Goal: Task Accomplishment & Management: Use online tool/utility

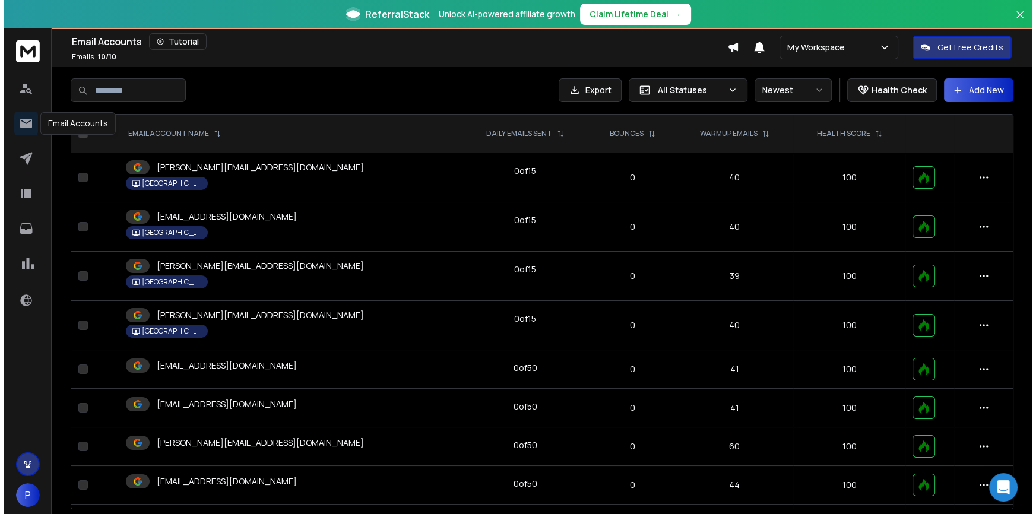
scroll to position [80, 0]
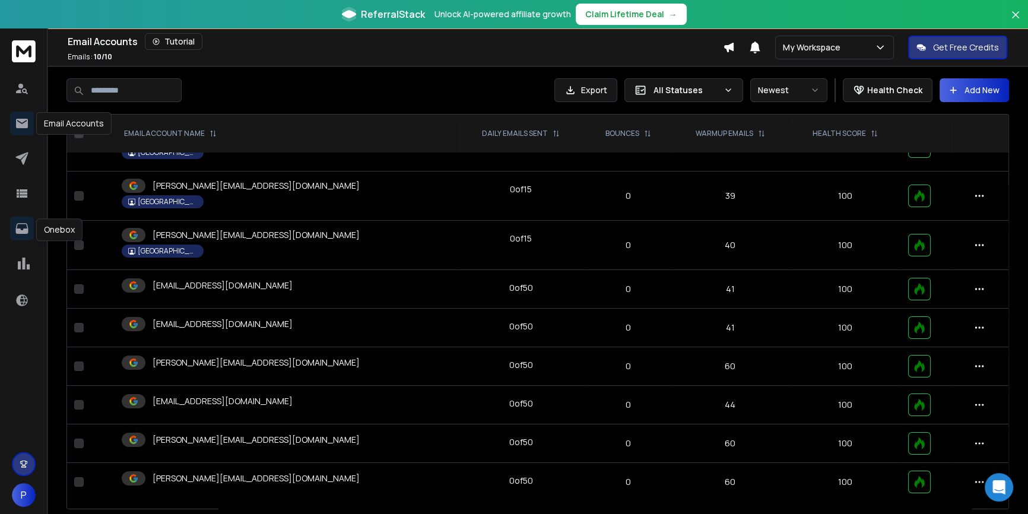
click at [20, 228] on icon at bounding box center [22, 228] width 14 height 14
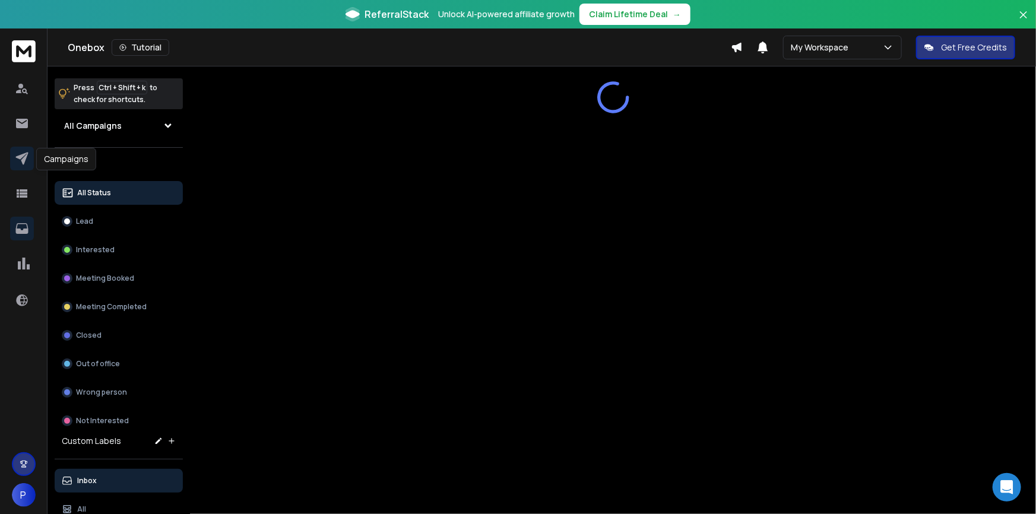
click at [26, 163] on icon at bounding box center [22, 158] width 14 height 14
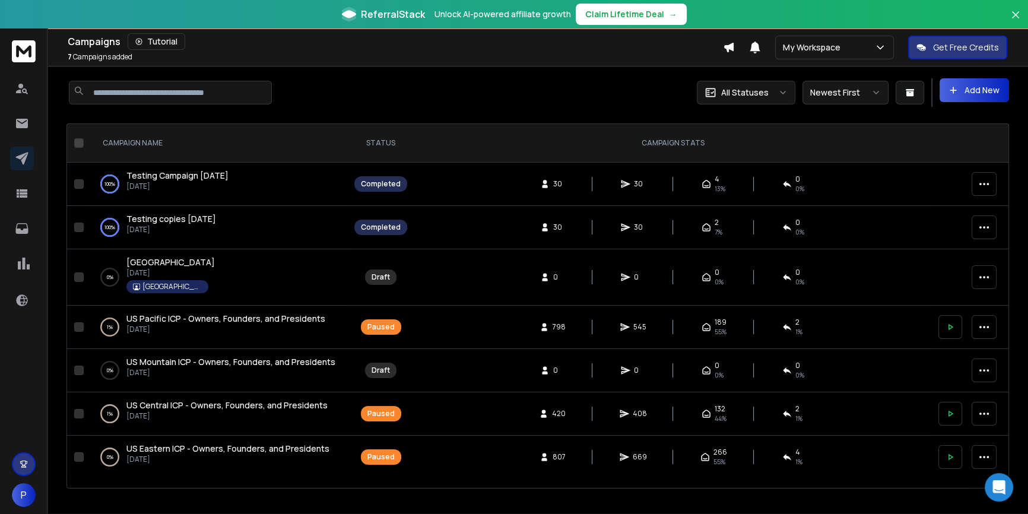
click at [243, 449] on span "US Eastern ICP - Owners, Founders, and Presidents" at bounding box center [227, 448] width 203 height 11
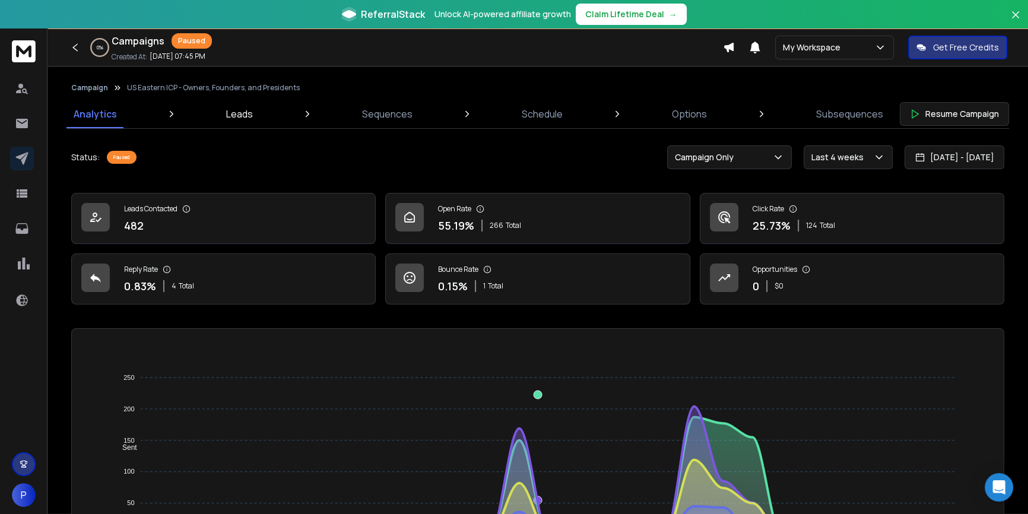
click at [243, 111] on p "Leads" at bounding box center [239, 114] width 27 height 14
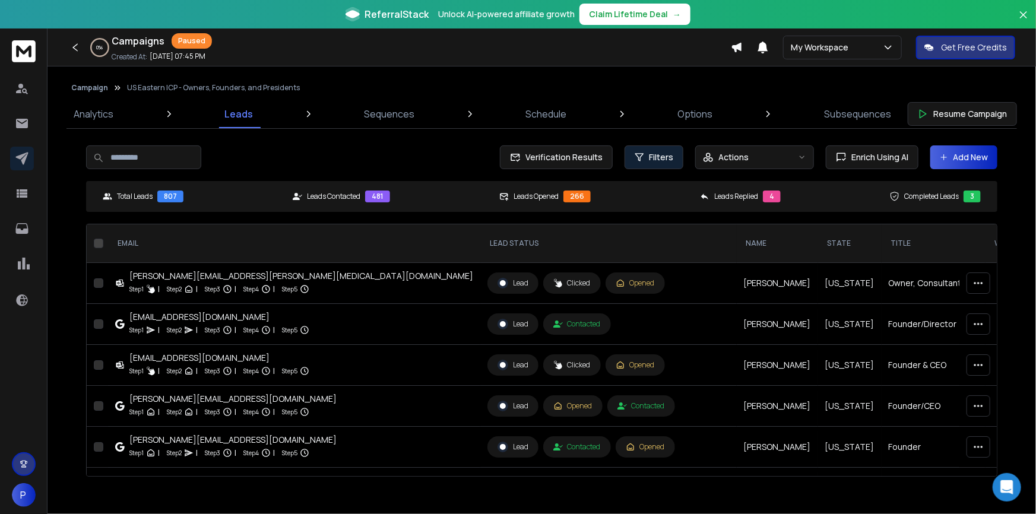
click at [647, 164] on button "Filters" at bounding box center [653, 157] width 59 height 24
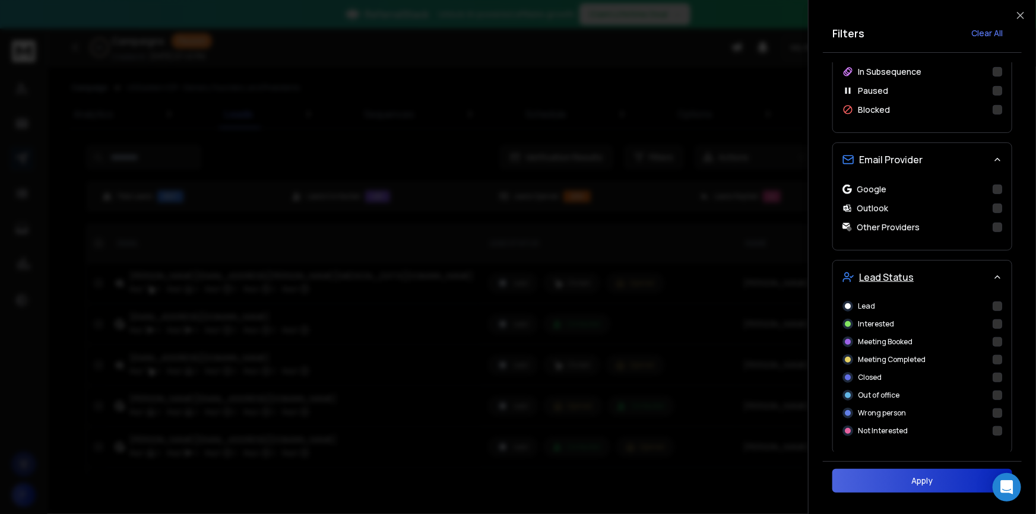
scroll to position [324, 0]
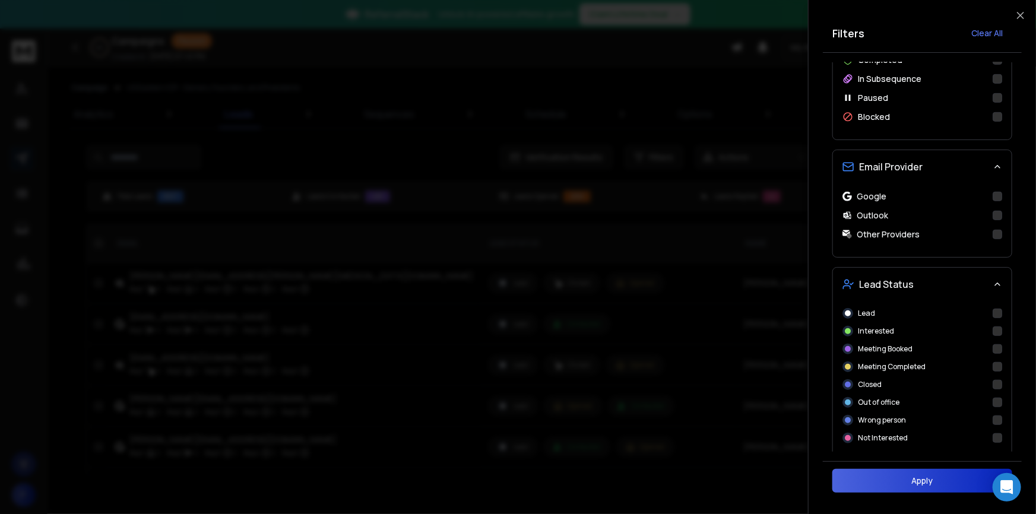
click at [545, 155] on div at bounding box center [518, 257] width 1036 height 514
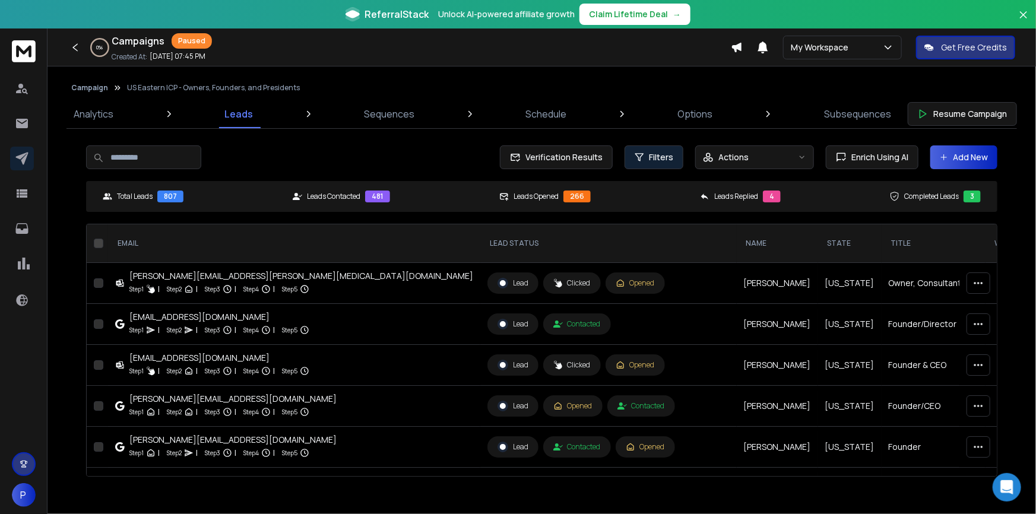
click at [639, 154] on icon "button" at bounding box center [639, 157] width 9 height 9
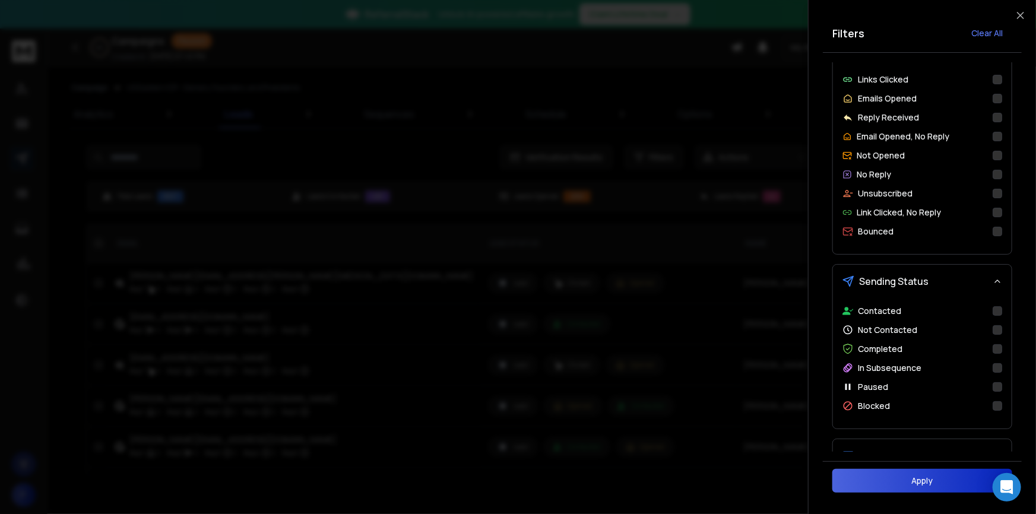
scroll to position [215, 0]
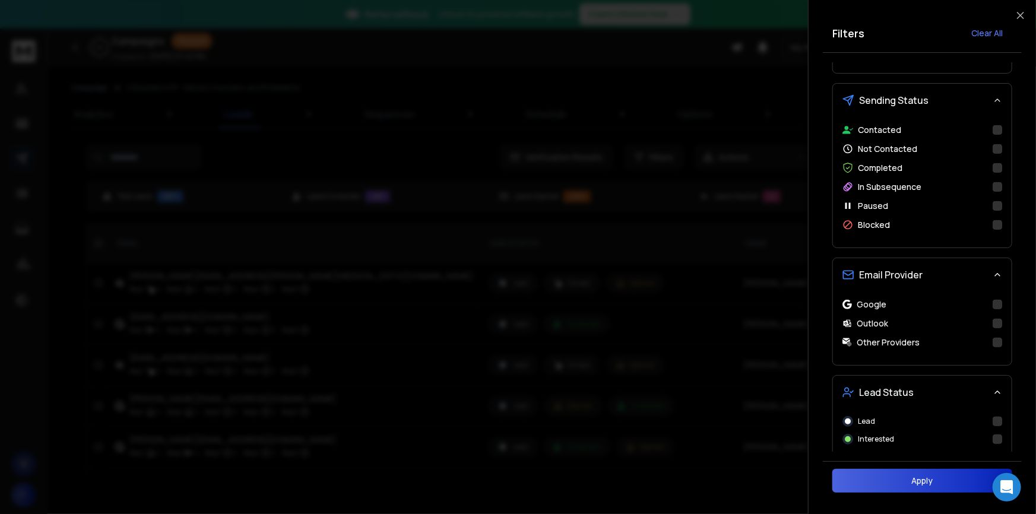
click at [984, 344] on div "Other Providers" at bounding box center [922, 343] width 160 height 12
click at [992, 340] on button "Other Providers" at bounding box center [996, 342] width 9 height 9
click at [907, 475] on button "Apply" at bounding box center [922, 481] width 180 height 24
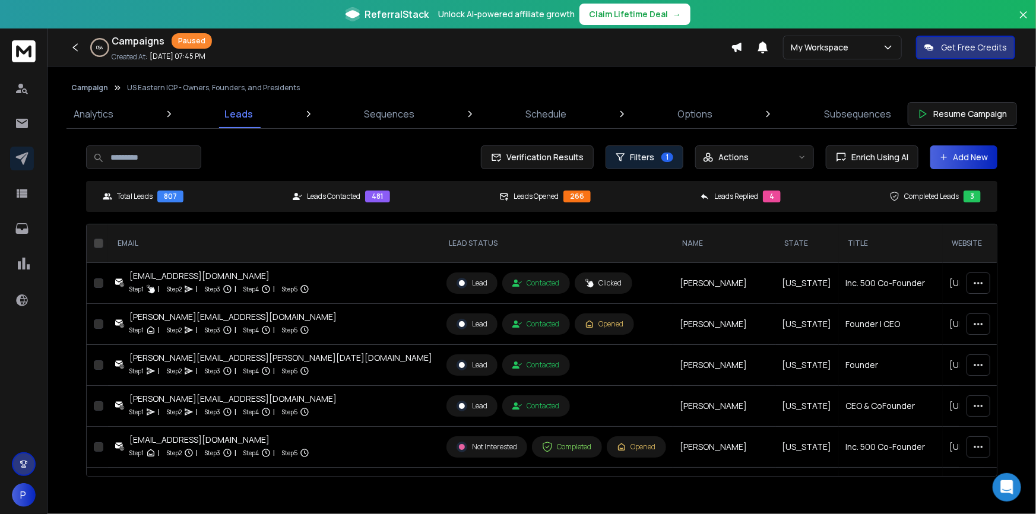
click at [641, 160] on span "Filters" at bounding box center [642, 157] width 24 height 12
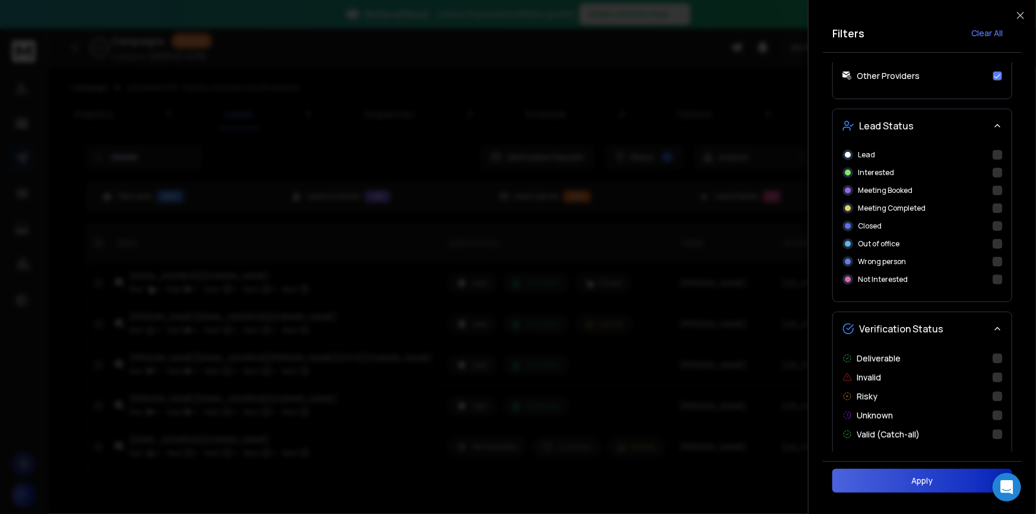
scroll to position [324, 0]
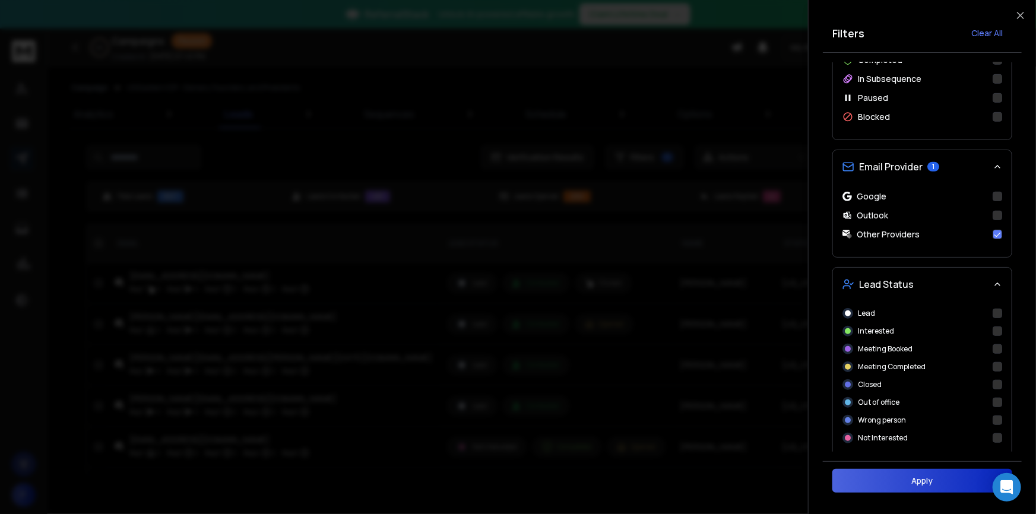
click at [992, 215] on button "Outlook" at bounding box center [996, 215] width 9 height 9
click at [933, 477] on button "Apply" at bounding box center [922, 481] width 180 height 24
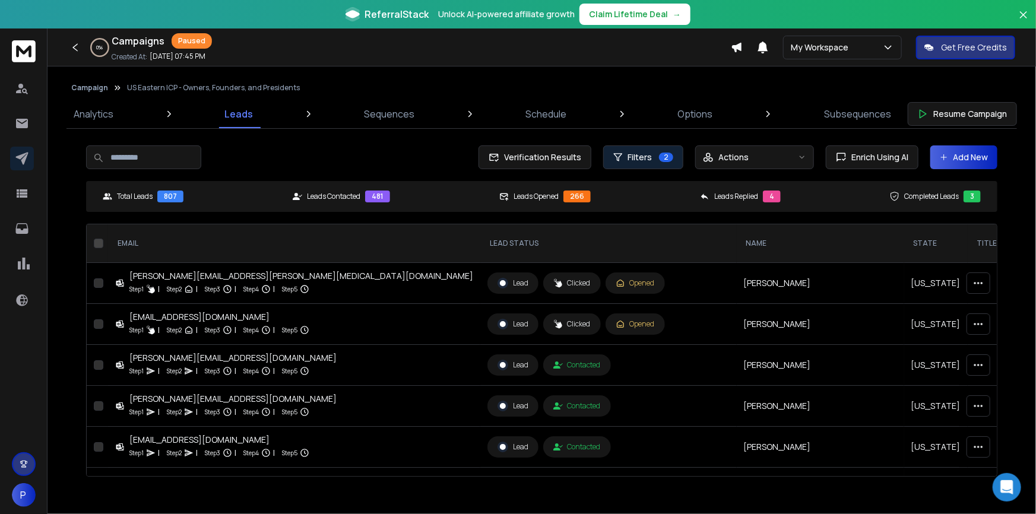
click at [643, 154] on span "Filters" at bounding box center [639, 157] width 24 height 12
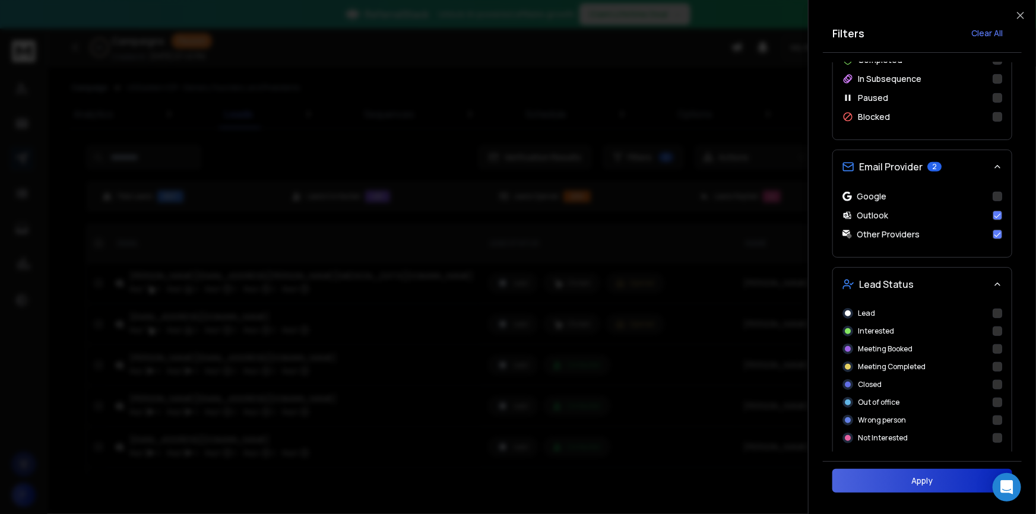
click at [992, 214] on button "Outlook" at bounding box center [996, 215] width 9 height 9
click at [992, 230] on button "Other Providers" at bounding box center [996, 234] width 9 height 9
click at [989, 188] on div "Google Outlook Other Providers" at bounding box center [922, 220] width 179 height 74
click at [992, 194] on button "Google" at bounding box center [996, 196] width 9 height 9
click at [918, 490] on button "Apply" at bounding box center [922, 481] width 180 height 24
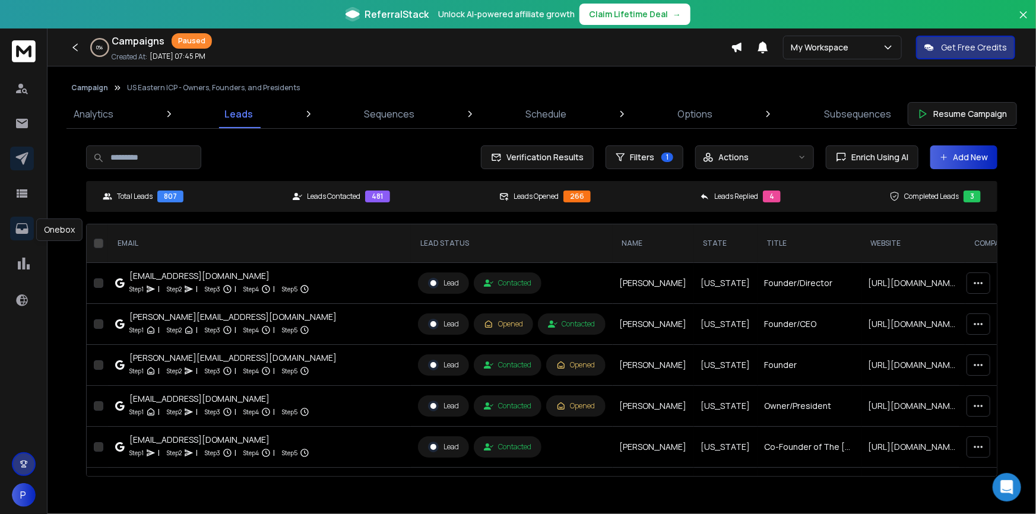
click at [28, 226] on icon at bounding box center [22, 228] width 14 height 14
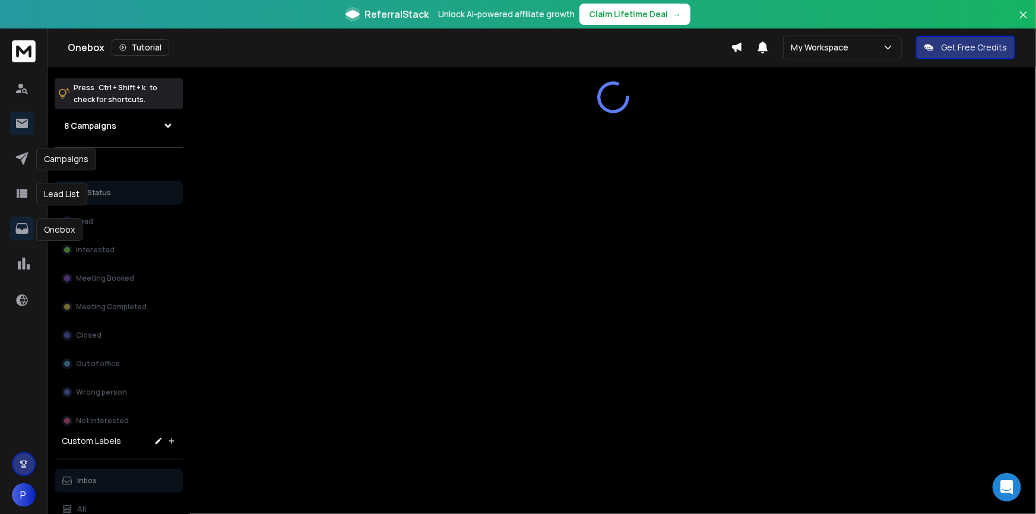
click at [20, 131] on link at bounding box center [22, 124] width 24 height 24
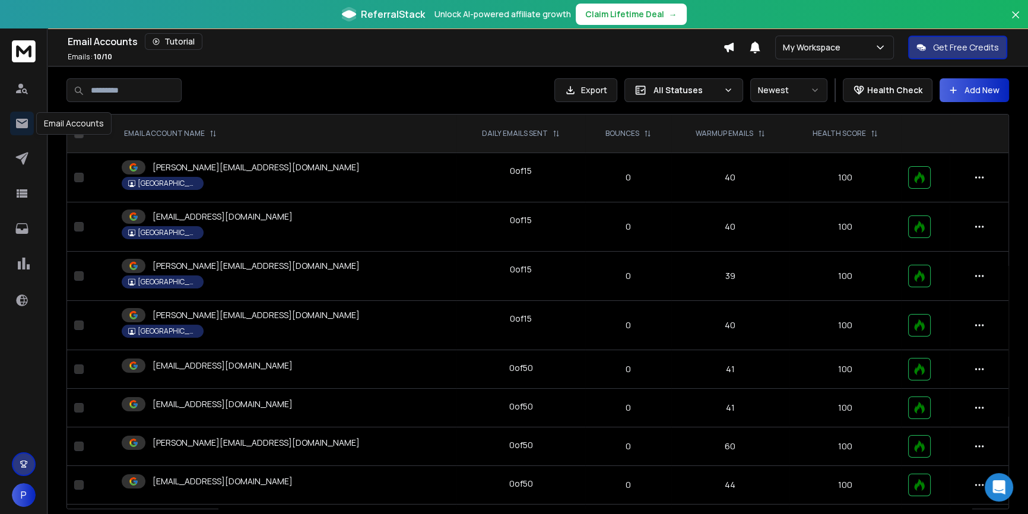
click at [15, 120] on icon at bounding box center [22, 123] width 14 height 14
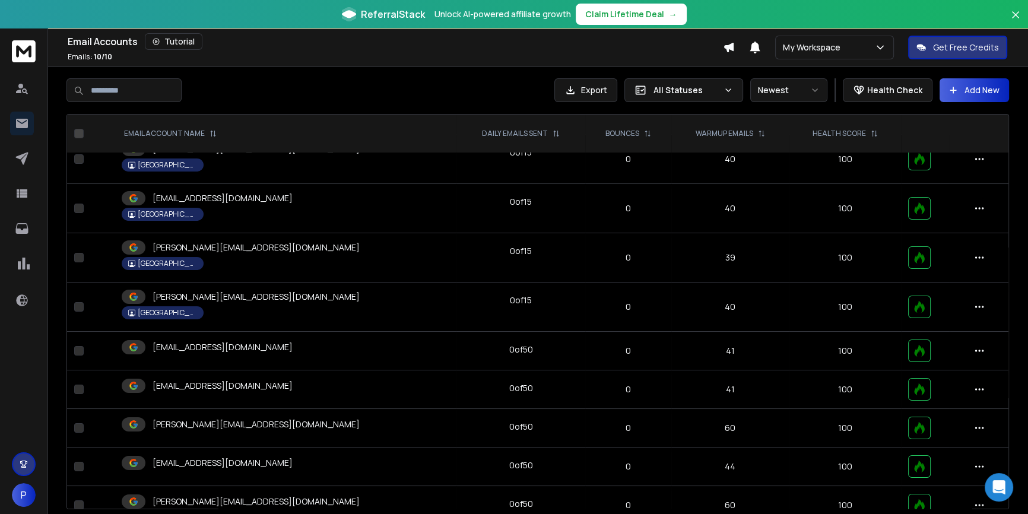
scroll to position [80, 0]
